Goal: Navigation & Orientation: Find specific page/section

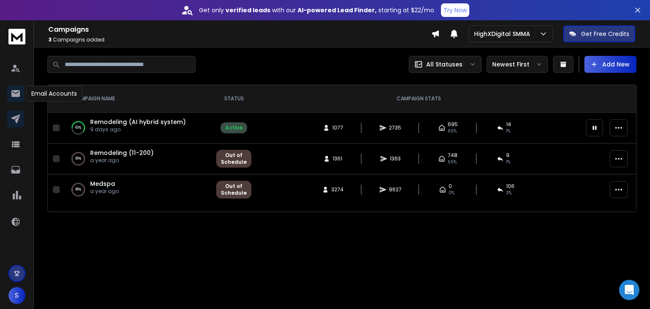
click at [18, 91] on icon at bounding box center [15, 93] width 8 height 7
